Goal: Information Seeking & Learning: Find contact information

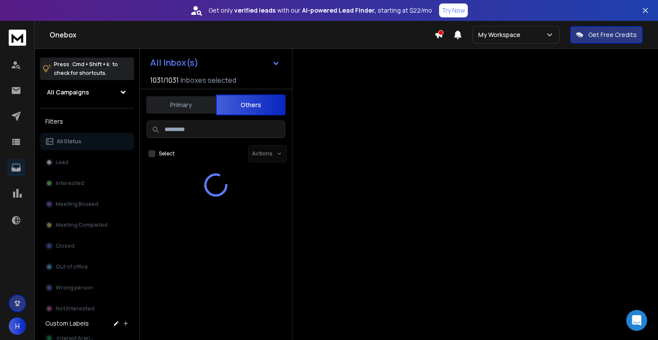
click at [232, 109] on button "Others" at bounding box center [251, 104] width 70 height 21
click at [192, 107] on button "Primary" at bounding box center [181, 104] width 70 height 19
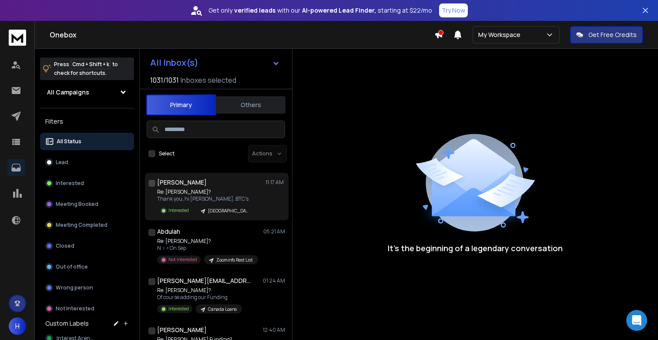
click at [209, 178] on div "[PERSON_NAME] 11:17 AM Re: [PERSON_NAME]? Thank you, hi [PERSON_NAME]. BTC's In…" at bounding box center [217, 196] width 144 height 47
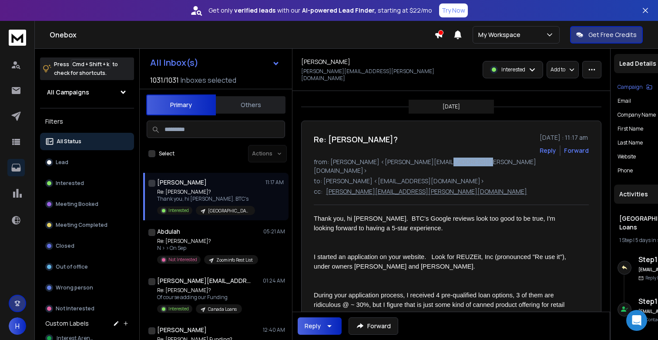
drag, startPoint x: 464, startPoint y: 155, endPoint x: 431, endPoint y: 154, distance: 34.0
click at [431, 158] on p "from: [PERSON_NAME] <[PERSON_NAME][EMAIL_ADDRESS][PERSON_NAME][DOMAIN_NAME]>" at bounding box center [451, 166] width 275 height 17
copy p "[DOMAIN_NAME]"
click at [205, 198] on p "Thank you, hi [PERSON_NAME]. BTC's" at bounding box center [206, 198] width 98 height 7
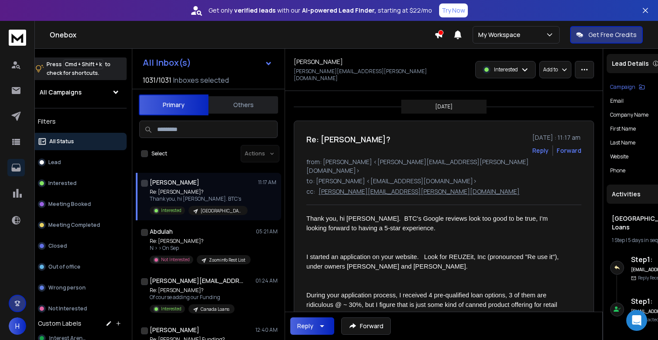
scroll to position [0, 7]
drag, startPoint x: 458, startPoint y: 153, endPoint x: 376, endPoint y: 155, distance: 82.7
click at [376, 158] on p "from: [PERSON_NAME] <[PERSON_NAME][EMAIL_ADDRESS][PERSON_NAME][DOMAIN_NAME]>" at bounding box center [443, 166] width 275 height 17
drag, startPoint x: 456, startPoint y: 154, endPoint x: 377, endPoint y: 153, distance: 79.2
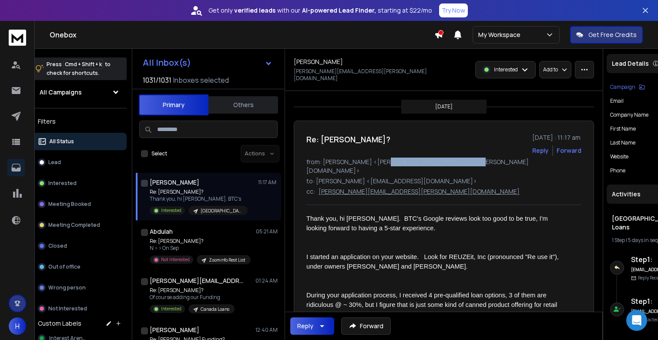
click at [377, 158] on p "from: [PERSON_NAME] <[PERSON_NAME][EMAIL_ADDRESS][PERSON_NAME][DOMAIN_NAME]>" at bounding box center [443, 166] width 275 height 17
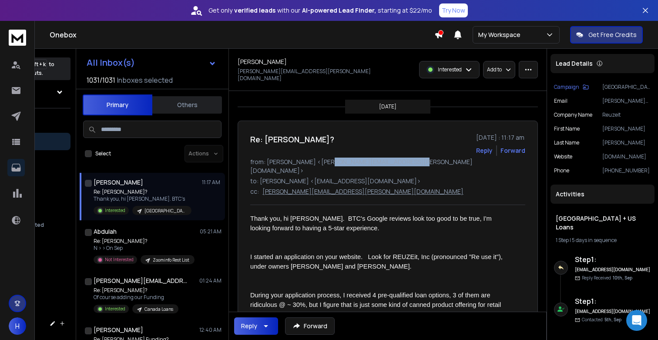
scroll to position [0, 0]
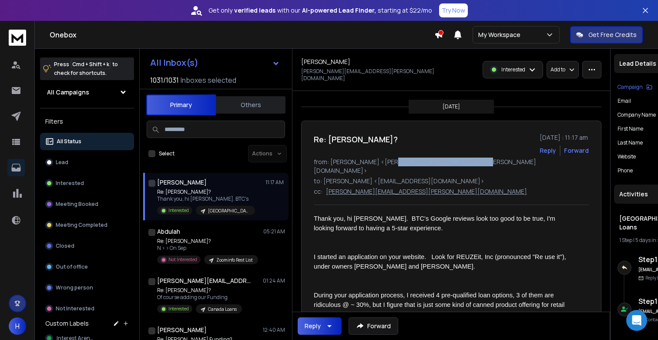
copy p "[PERSON_NAME][EMAIL_ADDRESS][PERSON_NAME][DOMAIN_NAME]"
drag, startPoint x: 473, startPoint y: 164, endPoint x: 361, endPoint y: 164, distance: 111.4
click at [361, 177] on p "to: [PERSON_NAME] <[EMAIL_ADDRESS][DOMAIN_NAME]>" at bounding box center [451, 181] width 275 height 9
copy p "[EMAIL_ADDRESS][DOMAIN_NAME]"
click at [209, 126] on input at bounding box center [216, 129] width 138 height 17
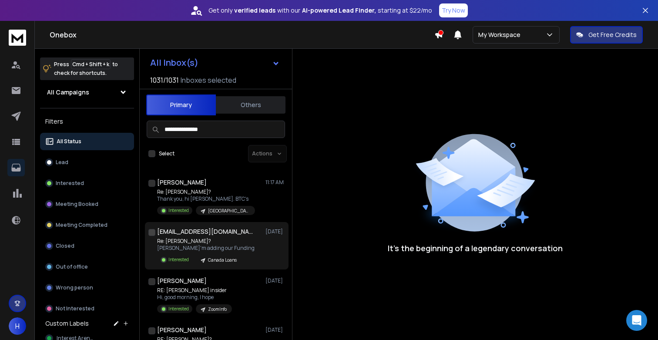
type input "**********"
click at [210, 236] on div "[EMAIL_ADDRESS][DOMAIN_NAME] +1 [DATE] Re: [PERSON_NAME]? [PERSON_NAME]'m addin…" at bounding box center [221, 245] width 128 height 37
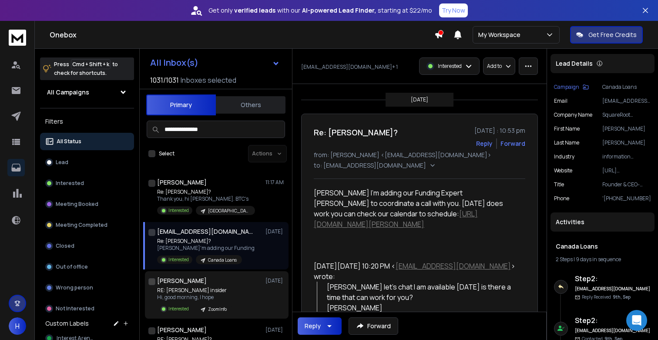
click at [246, 277] on div "[PERSON_NAME] [DATE]" at bounding box center [221, 280] width 128 height 9
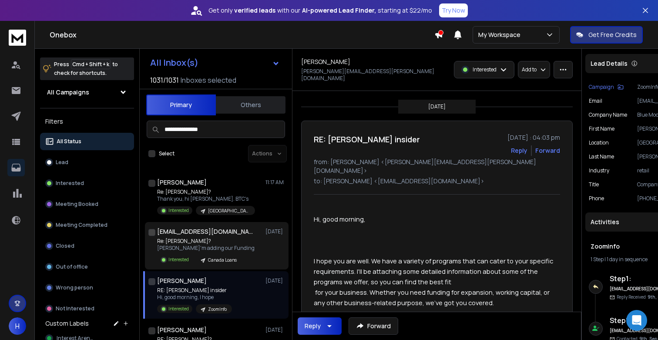
click at [252, 241] on div "Re: [PERSON_NAME]? [PERSON_NAME]'m adding our Funding Interested Canada Loans" at bounding box center [221, 251] width 128 height 27
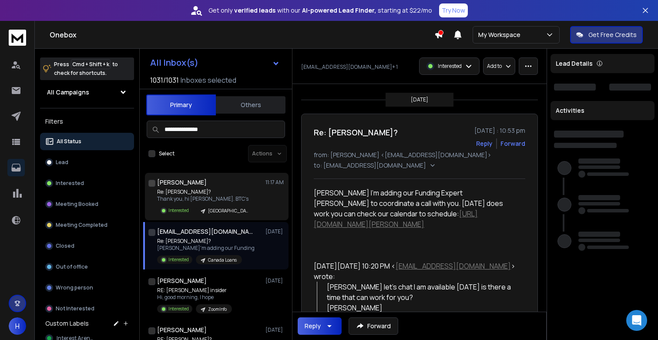
click at [256, 201] on div "Re: [PERSON_NAME]? Thank you, hi [PERSON_NAME]. BTC's Interested [GEOGRAPHIC_DA…" at bounding box center [221, 201] width 128 height 27
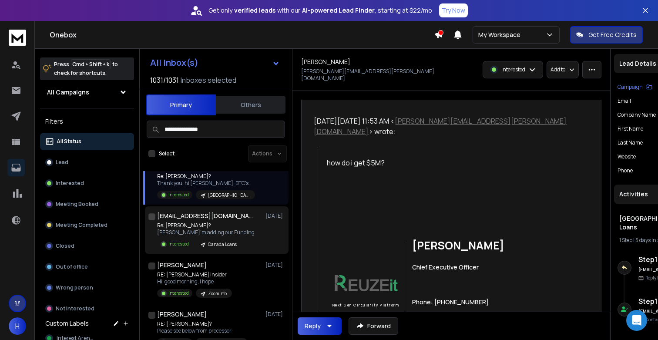
scroll to position [47, 0]
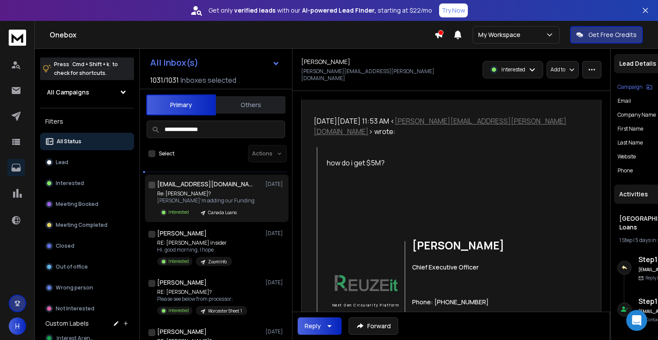
click at [234, 235] on div "[PERSON_NAME] [DATE]" at bounding box center [221, 233] width 128 height 9
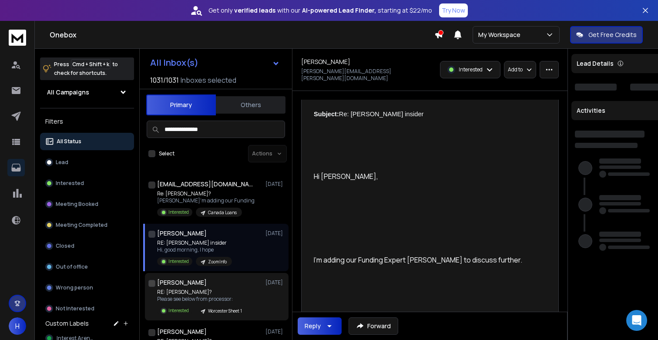
click at [233, 292] on p "RE: [PERSON_NAME]?" at bounding box center [202, 292] width 90 height 7
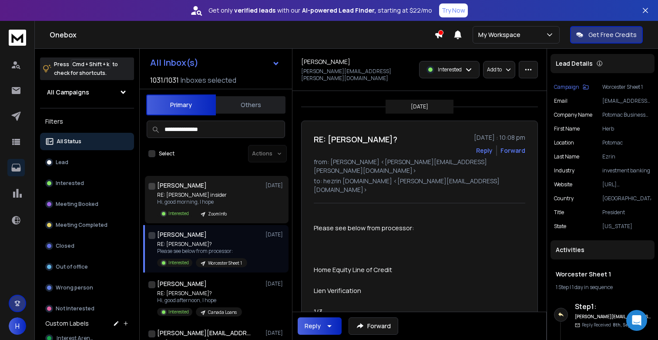
scroll to position [138, 0]
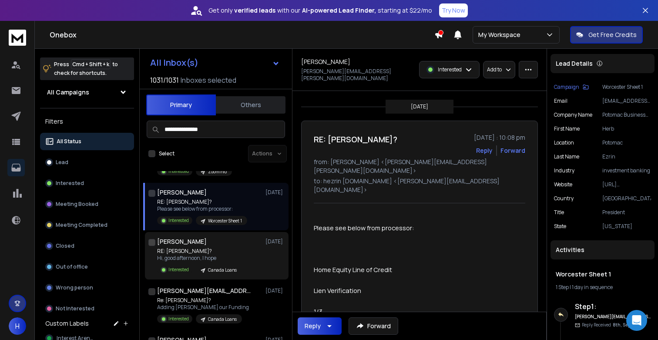
click at [260, 252] on div "RE: [PERSON_NAME]? Hi, good afternoon, I hope Interested Canada Loans" at bounding box center [221, 261] width 128 height 27
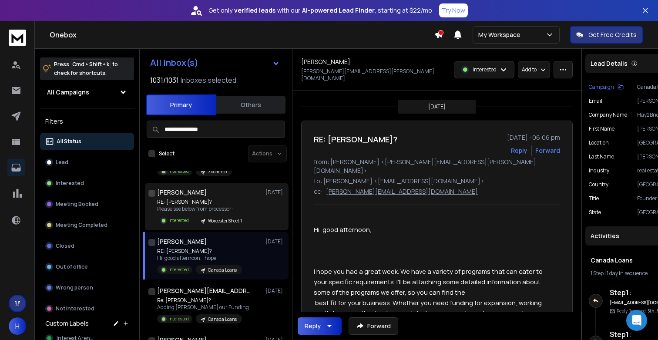
click at [263, 209] on div "RE: [PERSON_NAME]? Please see below from processor: Interested Worcester Sheet 1" at bounding box center [221, 212] width 128 height 27
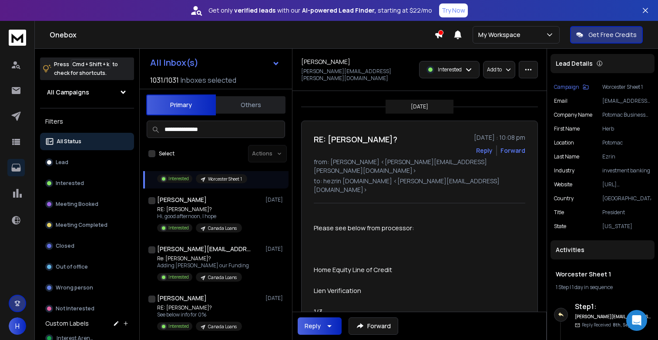
scroll to position [208, 0]
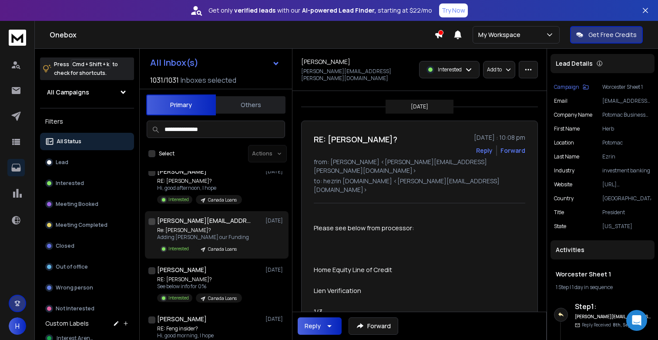
click at [260, 238] on div "Re: [PERSON_NAME]? Adding [PERSON_NAME] our Funding Interested Canada Loans" at bounding box center [221, 240] width 128 height 27
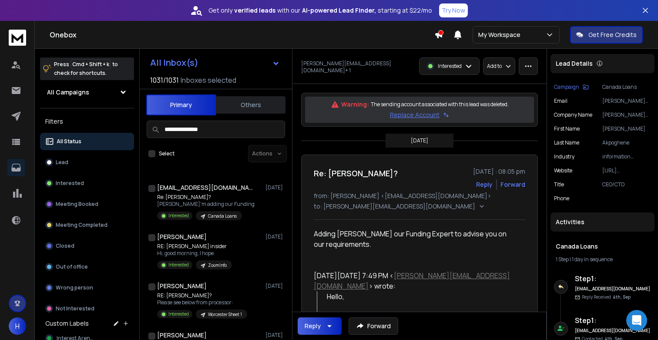
scroll to position [0, 0]
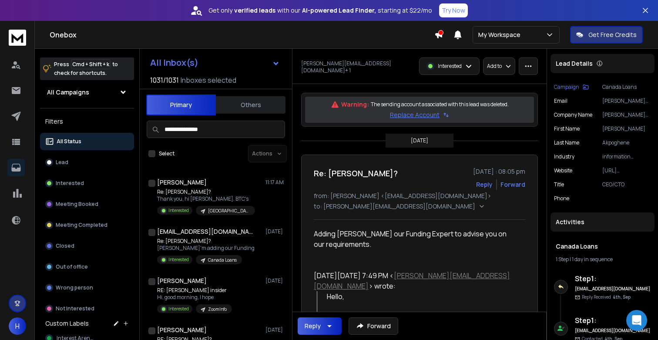
click at [242, 132] on input "**********" at bounding box center [216, 129] width 138 height 17
click at [237, 118] on div "**********" at bounding box center [215, 127] width 145 height 21
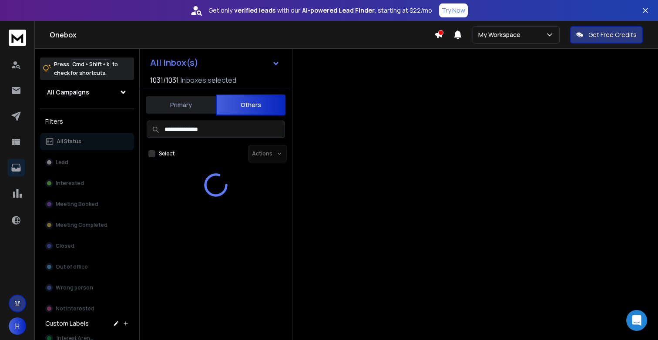
click at [226, 114] on button "Others" at bounding box center [251, 104] width 70 height 21
click at [202, 114] on button "Primary" at bounding box center [181, 104] width 70 height 19
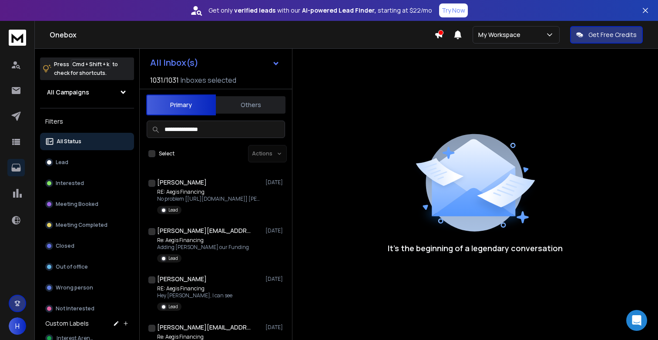
click at [221, 135] on input "**********" at bounding box center [216, 129] width 138 height 17
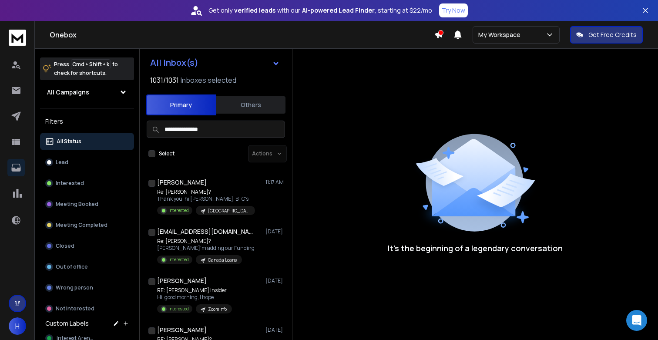
click at [221, 135] on input "**********" at bounding box center [216, 129] width 138 height 17
